Goal: Check status: Check status

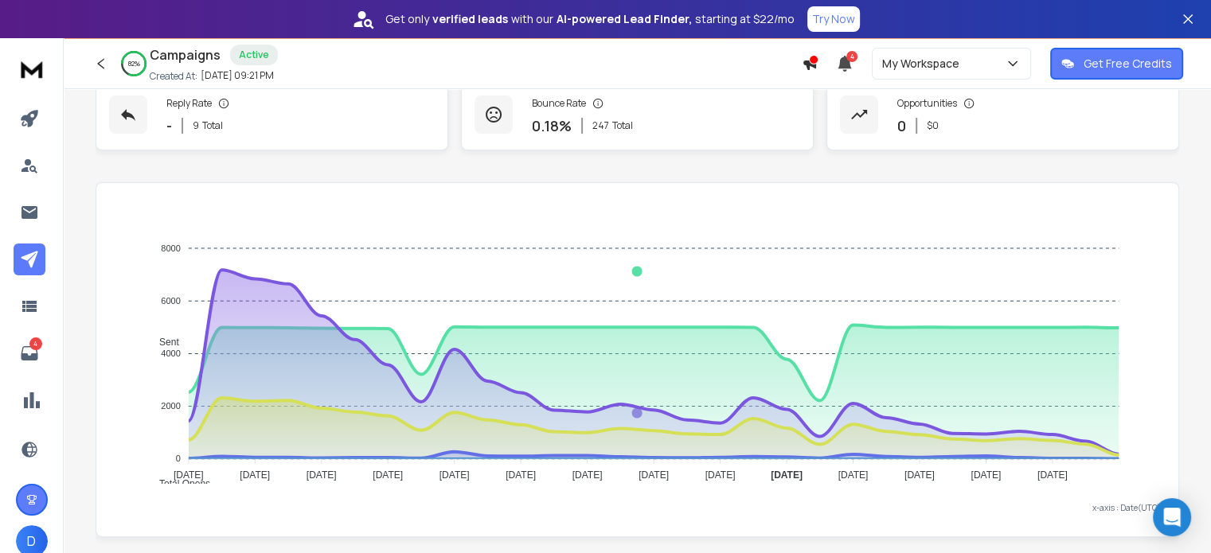
scroll to position [258, 0]
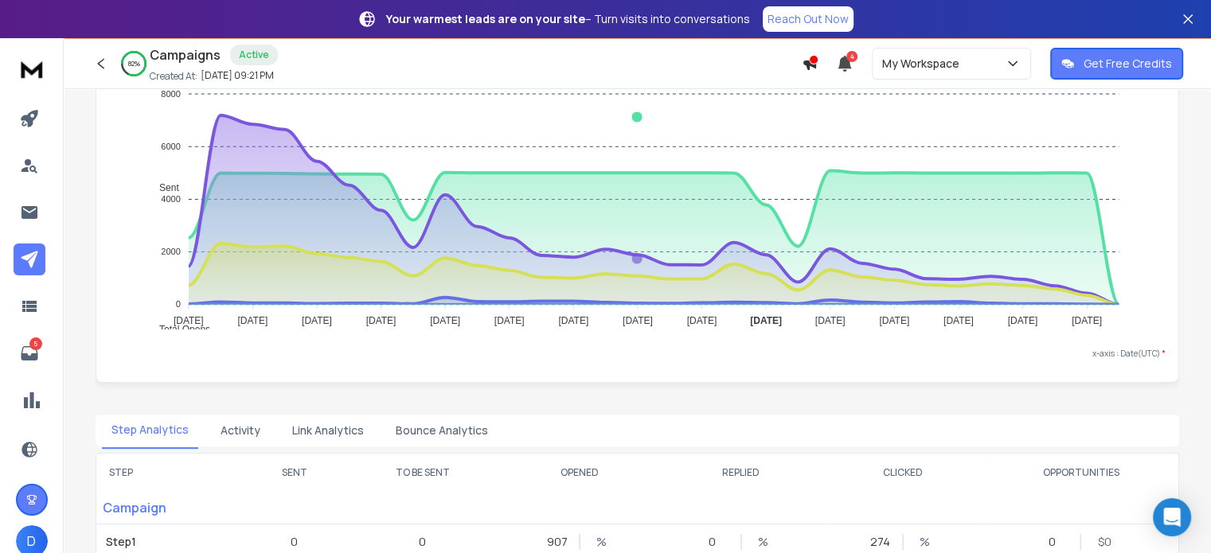
scroll to position [414, 0]
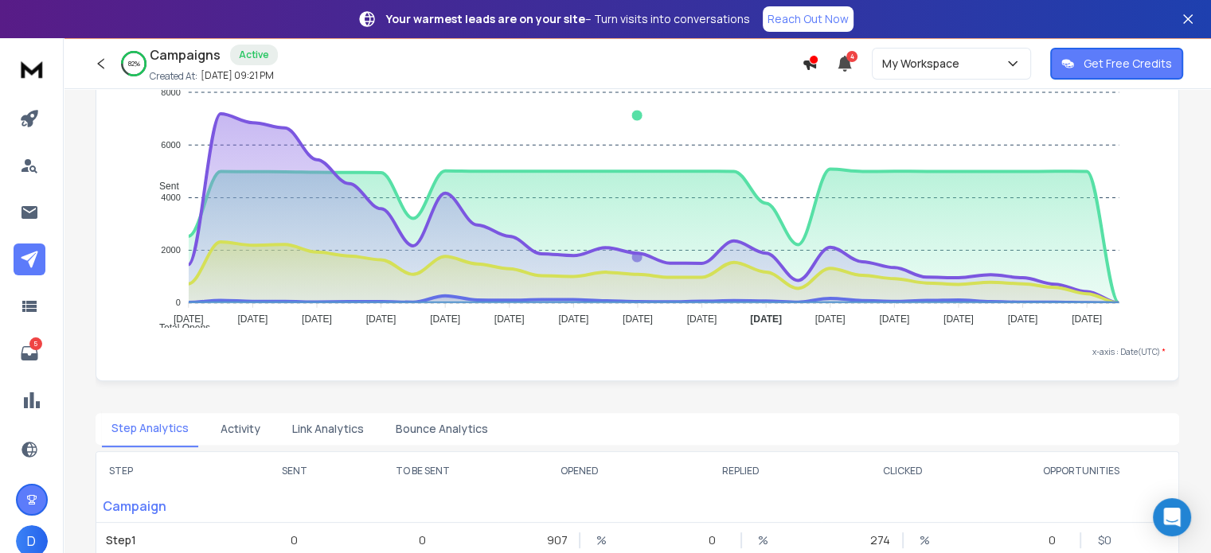
click at [238, 431] on button "Activity" at bounding box center [240, 429] width 59 height 35
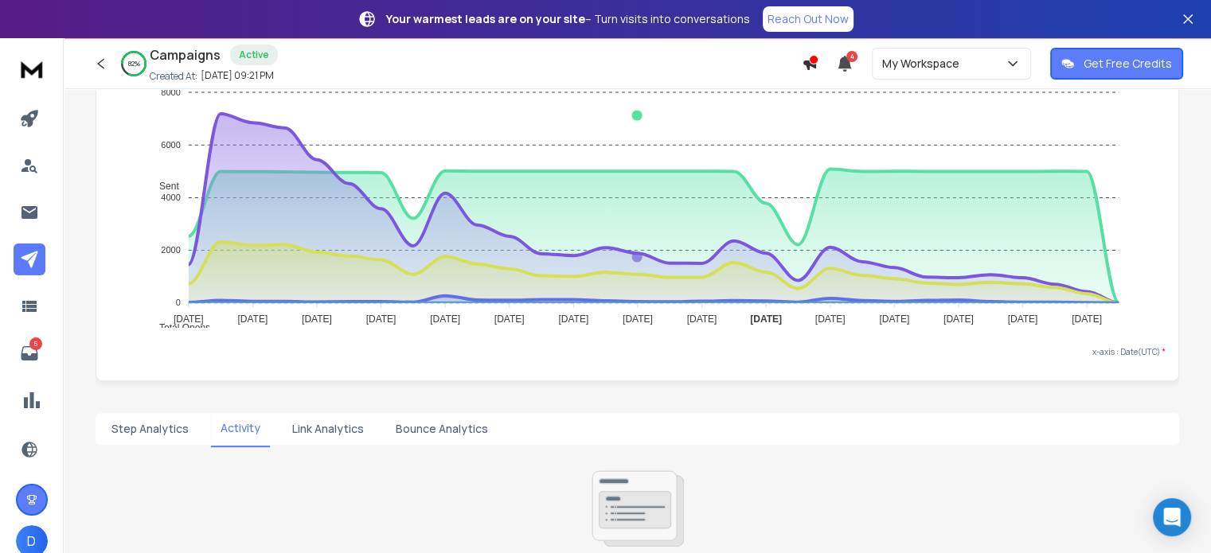
scroll to position [479, 0]
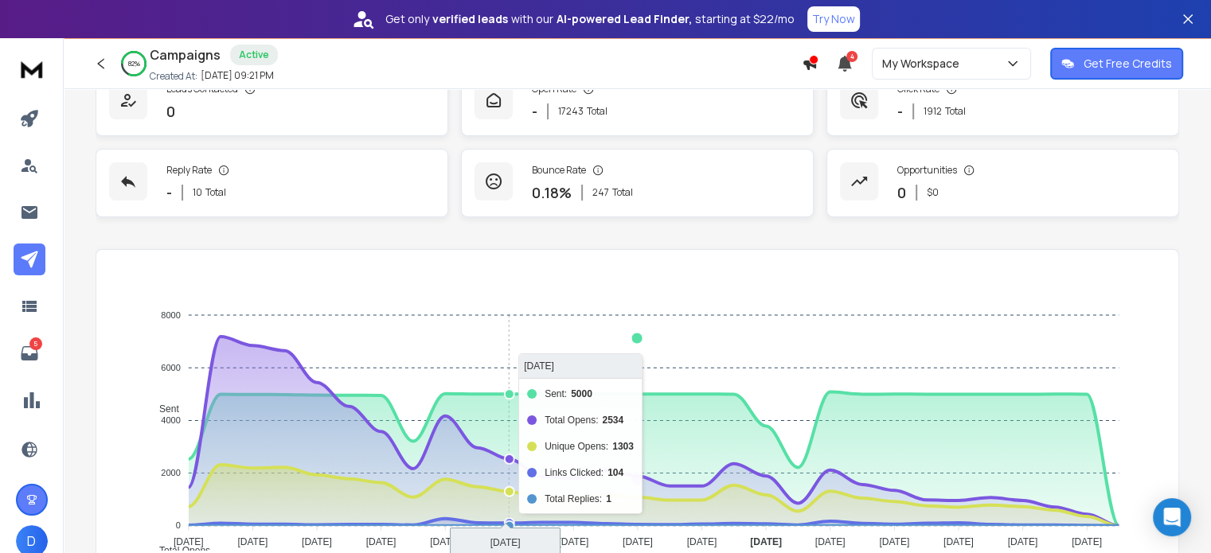
scroll to position [328, 0]
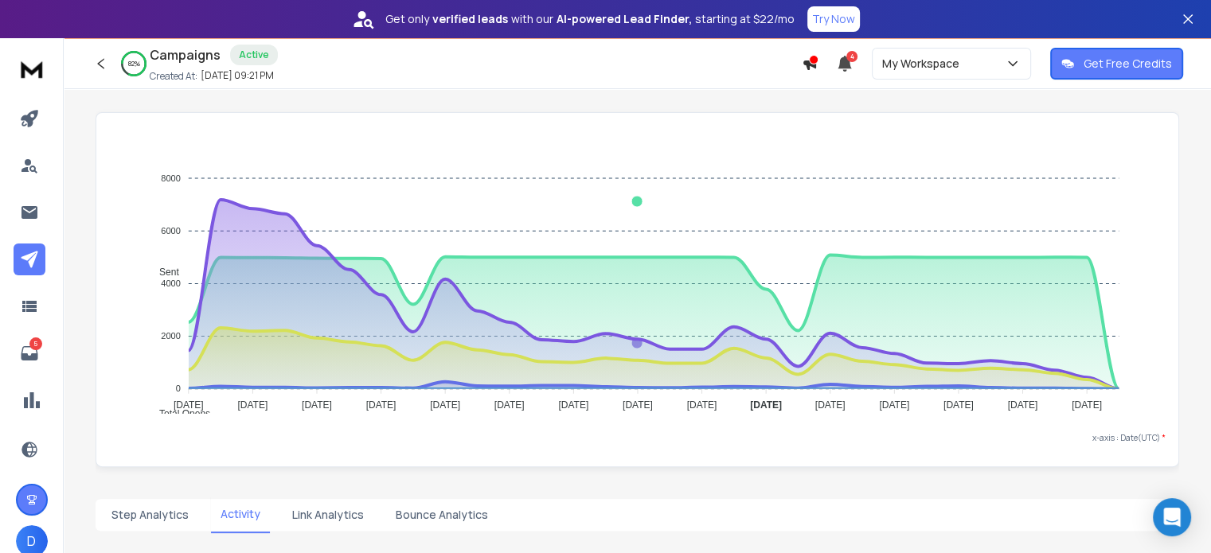
click at [252, 521] on button "Activity" at bounding box center [240, 515] width 59 height 37
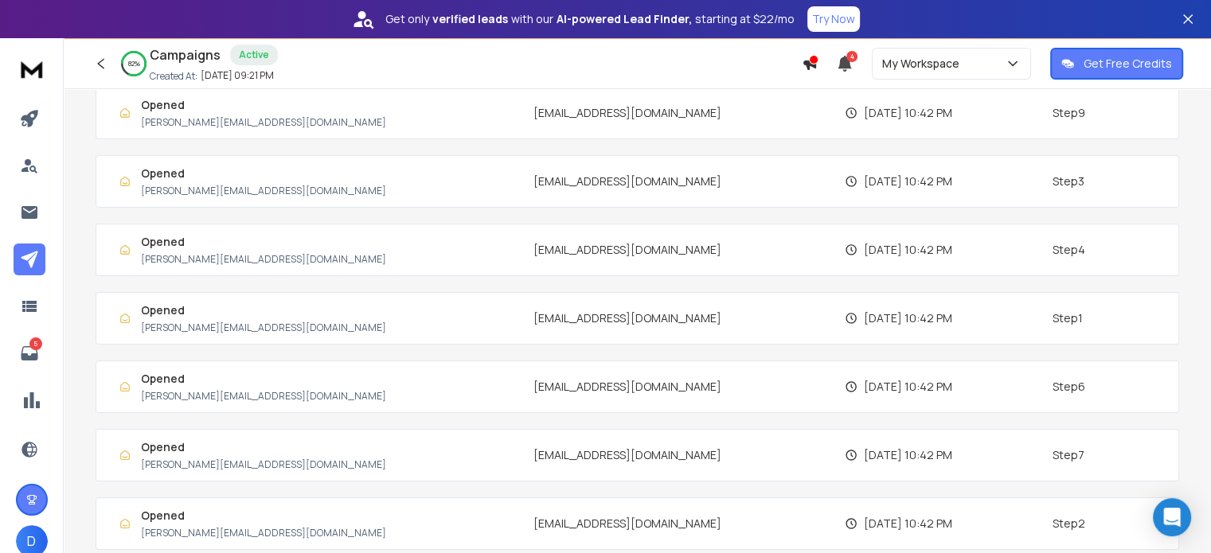
scroll to position [5466, 0]
